Goal: Navigation & Orientation: Find specific page/section

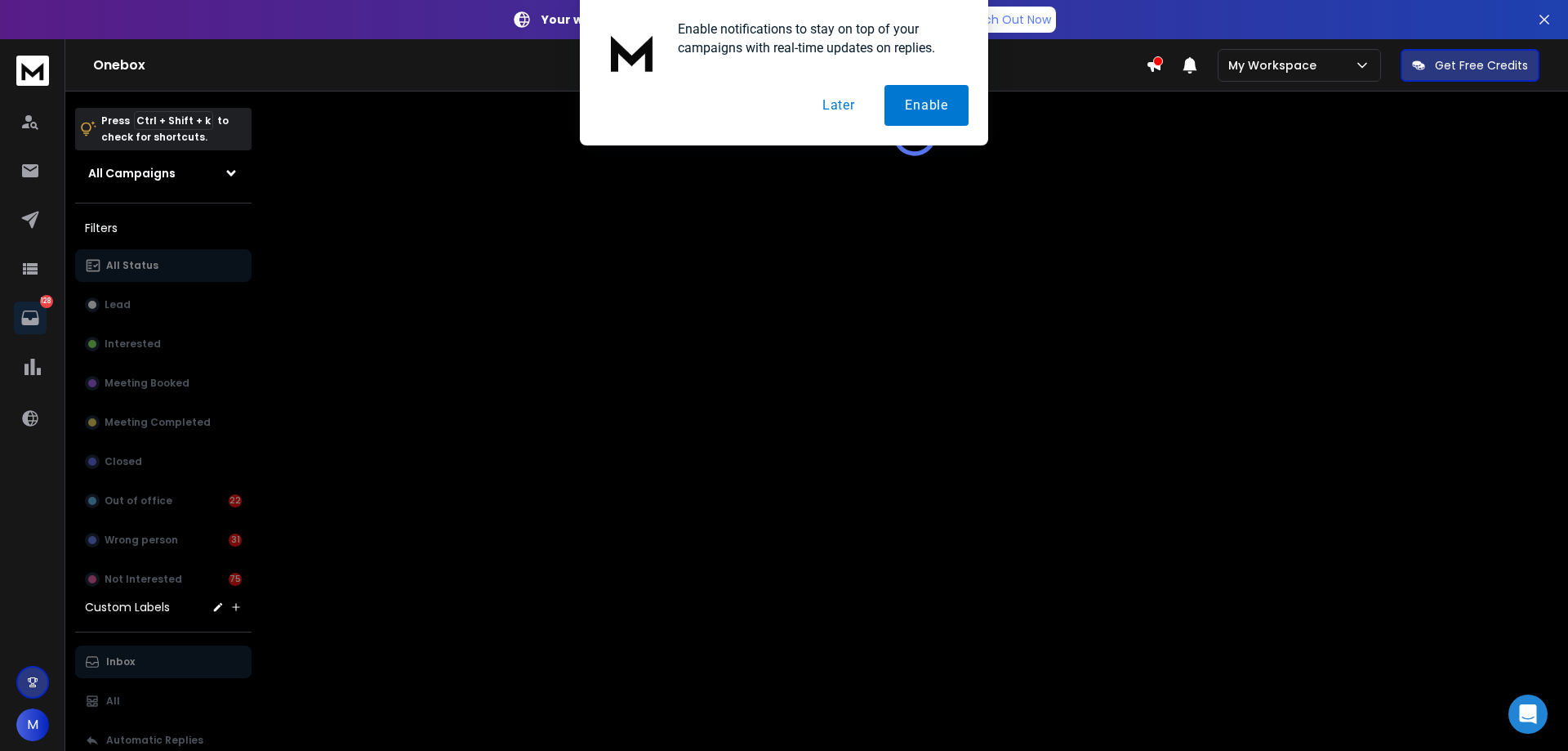
click at [836, 110] on button "Later" at bounding box center [839, 105] width 73 height 41
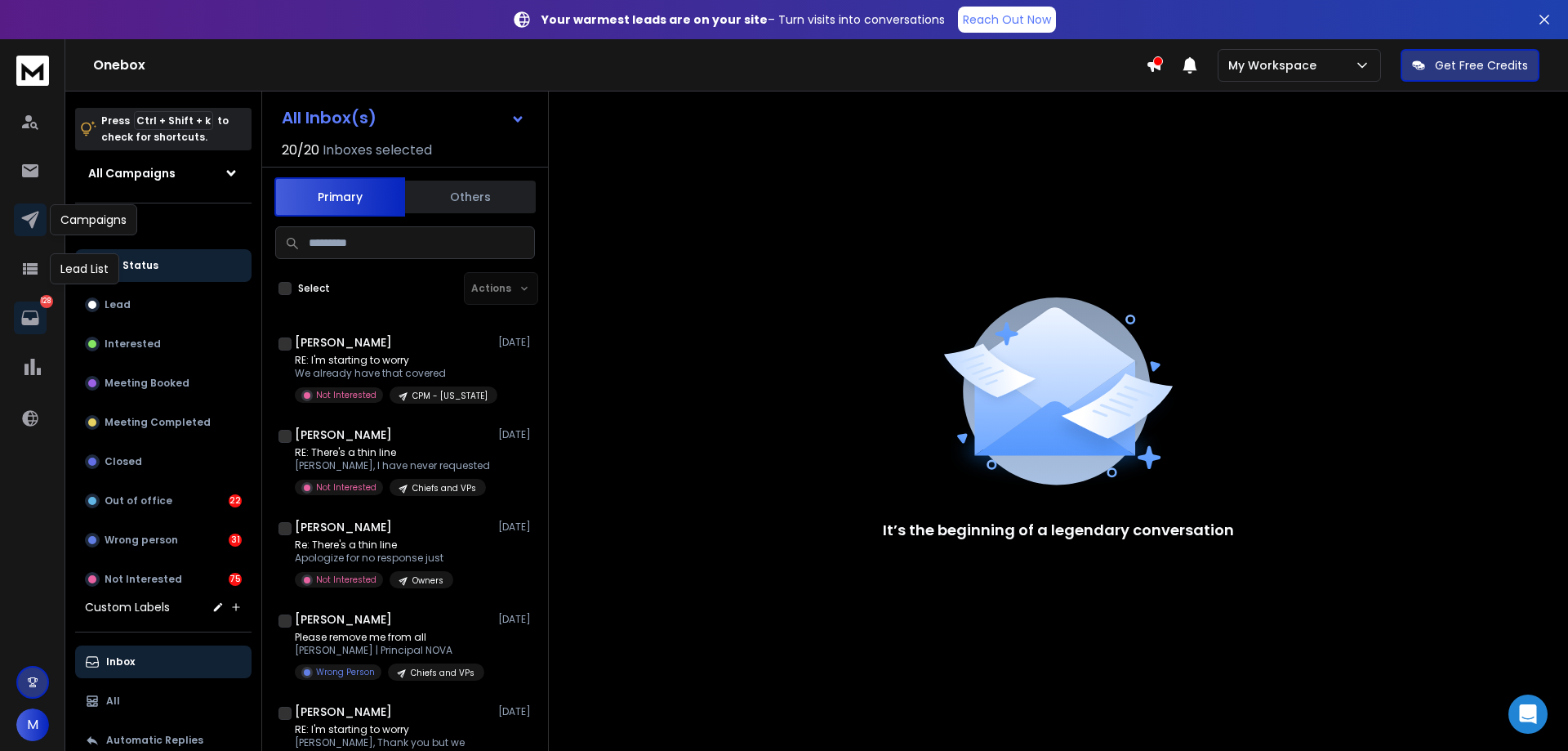
click at [31, 220] on icon at bounding box center [29, 219] width 18 height 18
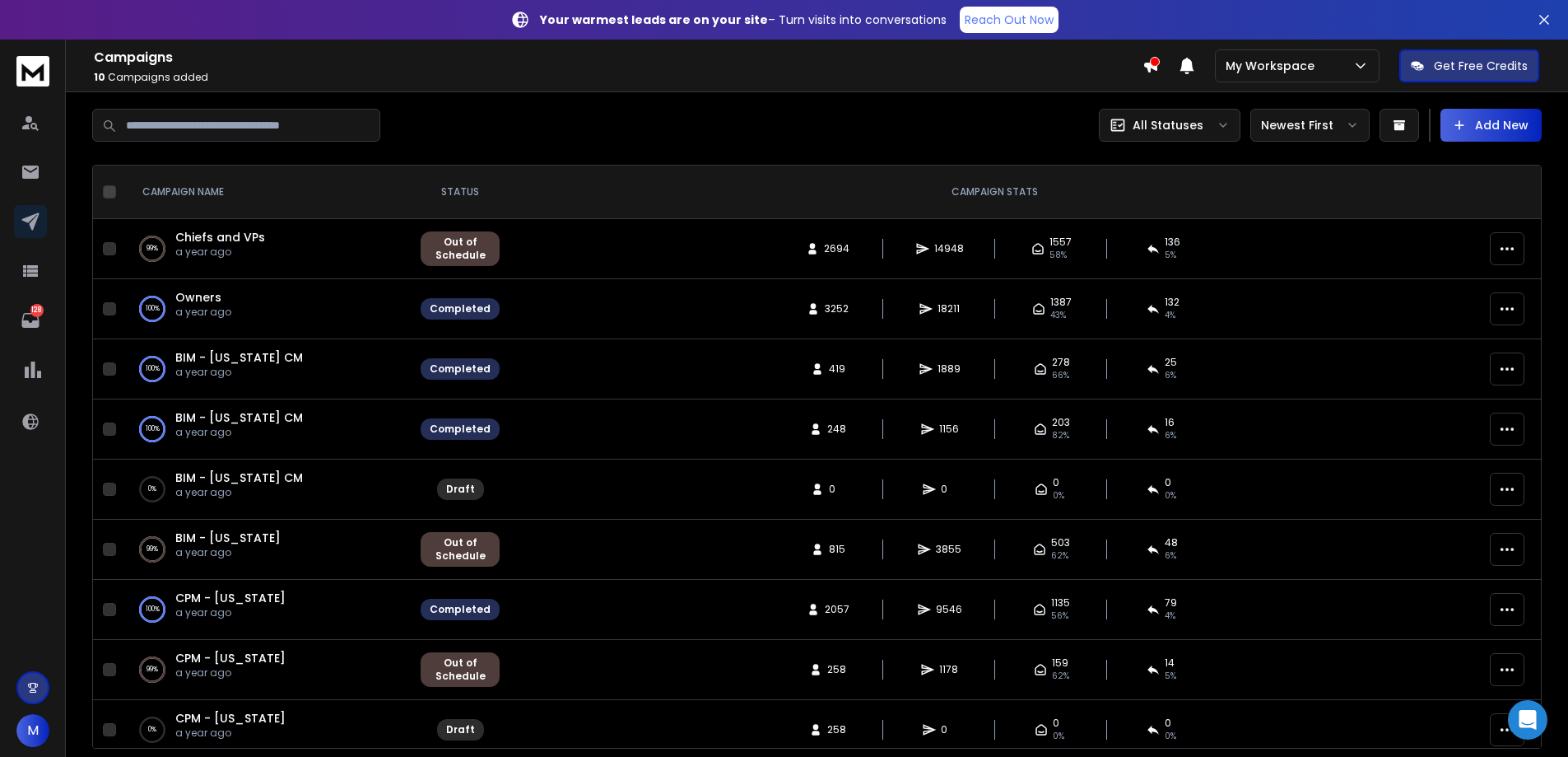
click at [215, 247] on p "a year ago" at bounding box center [220, 252] width 90 height 13
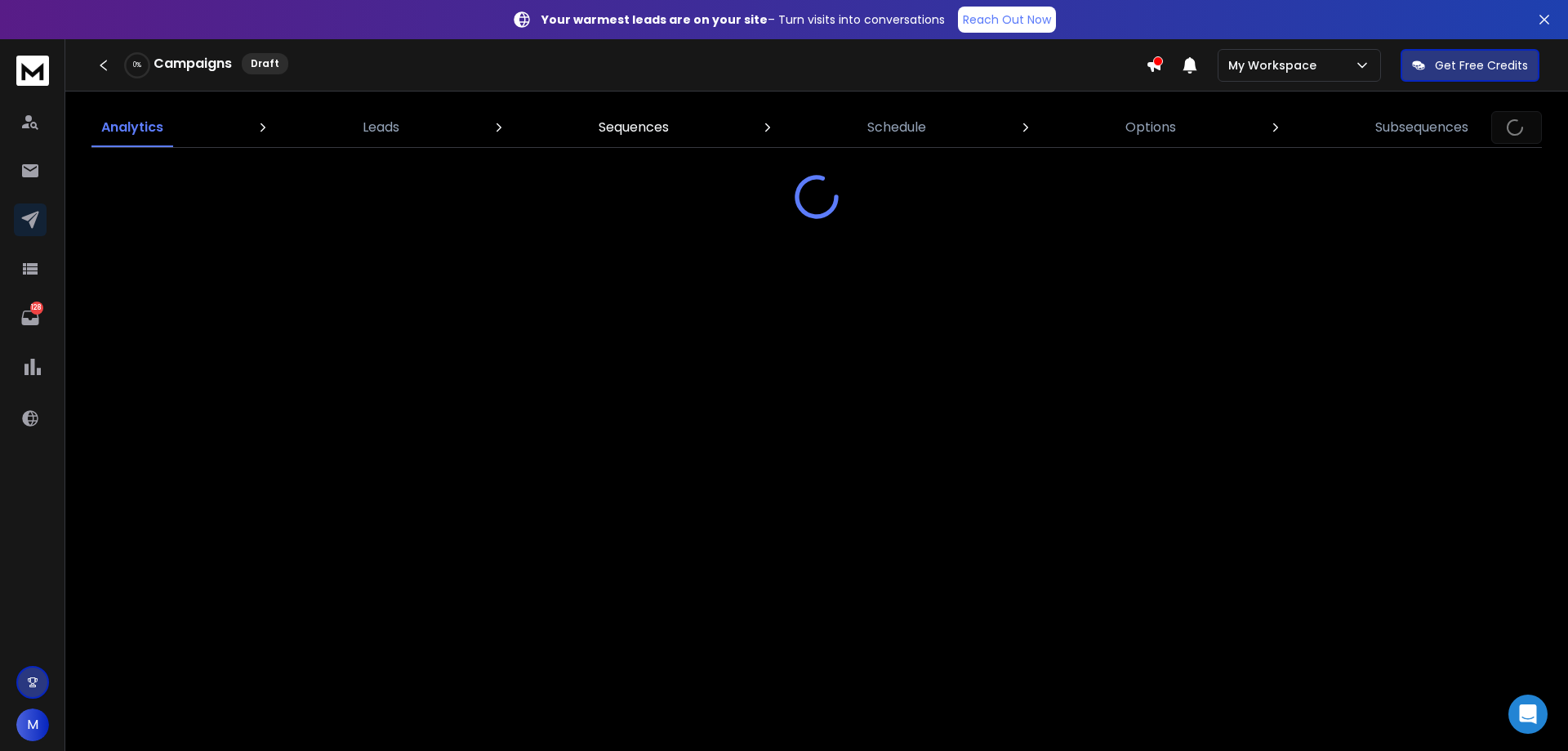
click at [608, 128] on p "Sequences" at bounding box center [634, 127] width 70 height 19
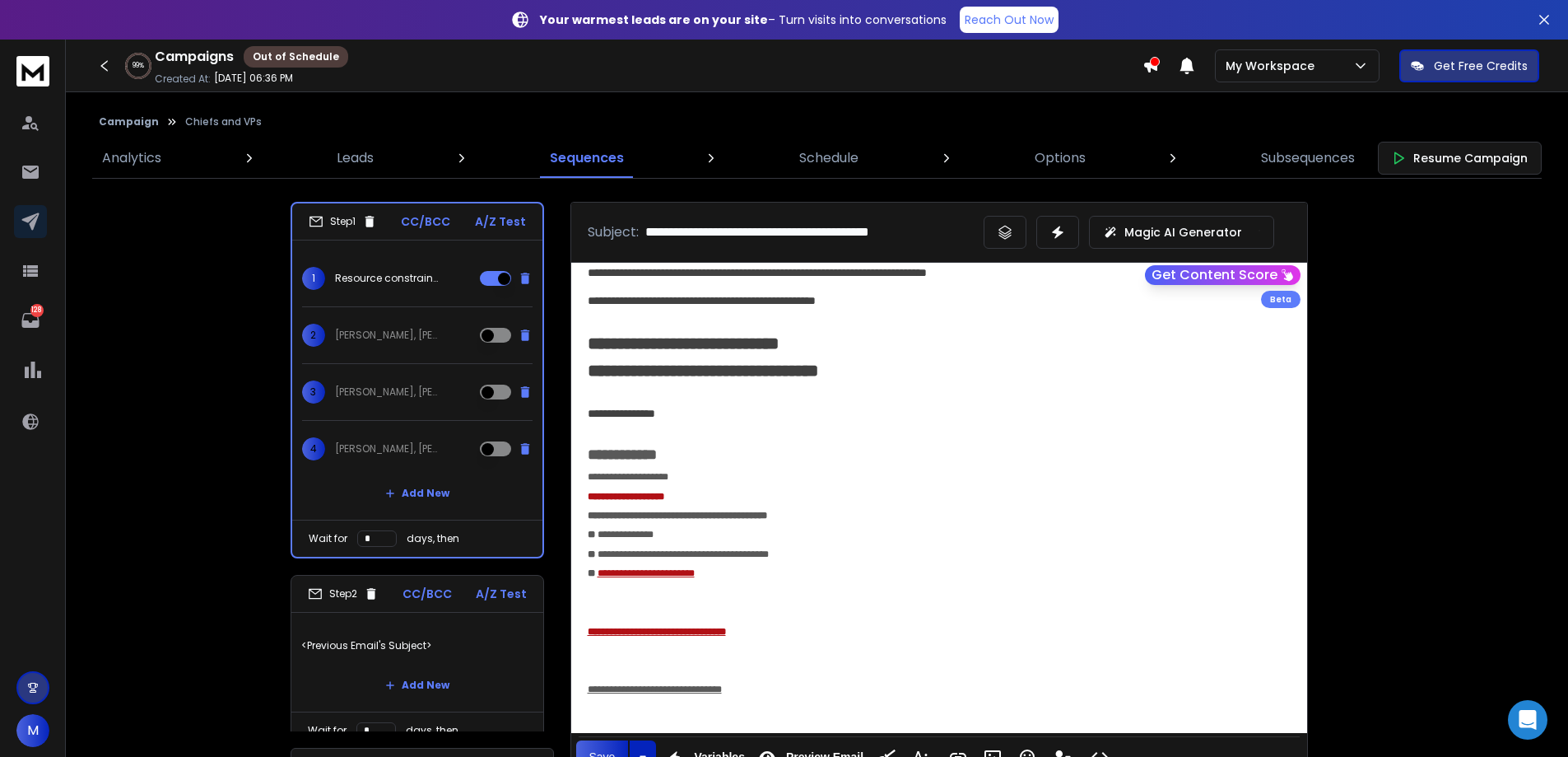
scroll to position [798, 0]
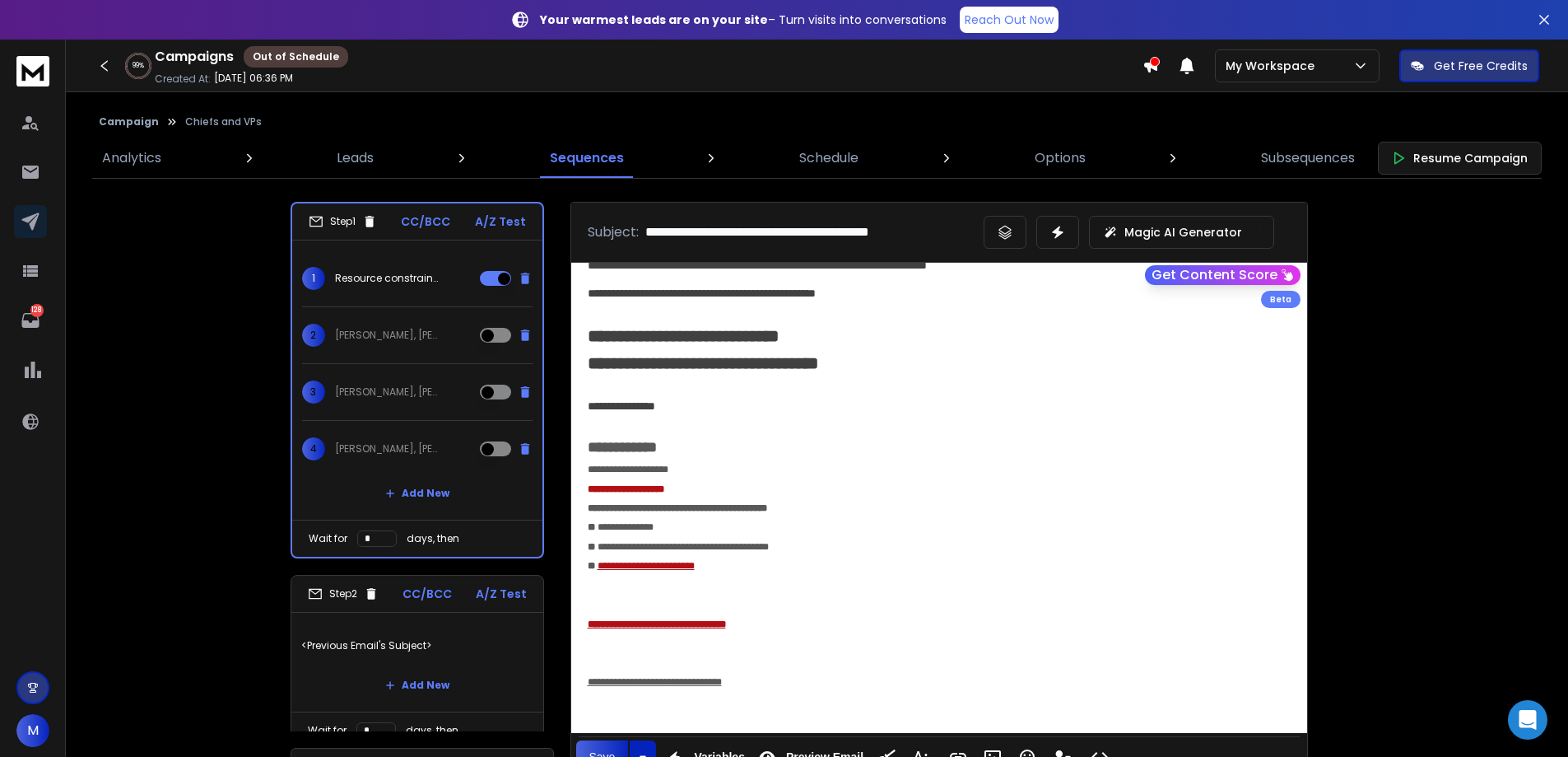
click at [684, 627] on strong "**********" at bounding box center [656, 625] width 138 height 10
click at [611, 669] on icon "button" at bounding box center [609, 662] width 19 height 19
